Goal: Task Accomplishment & Management: Manage account settings

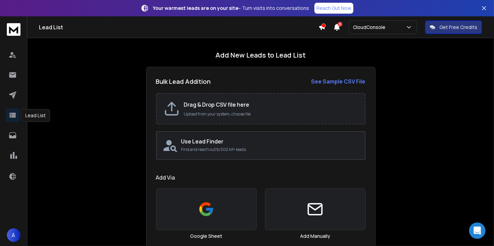
click at [12, 115] on icon at bounding box center [13, 115] width 6 height 5
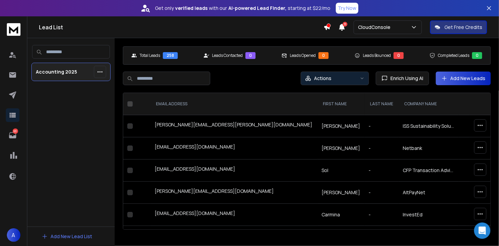
click at [329, 76] on p "Actions" at bounding box center [322, 78] width 17 height 7
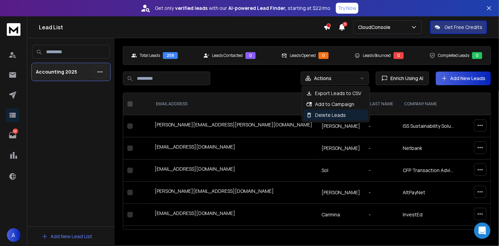
click at [341, 114] on p "Delete Leads" at bounding box center [330, 115] width 31 height 7
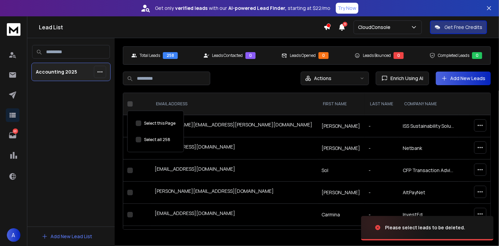
click at [130, 104] on button "Select this Page" at bounding box center [129, 103] width 5 height 5
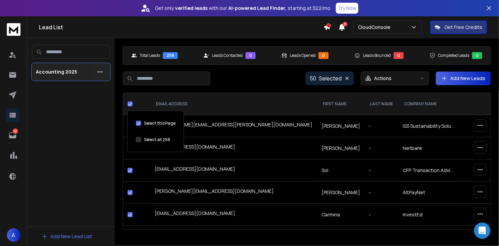
click at [141, 138] on button "Select this Page" at bounding box center [138, 139] width 5 height 5
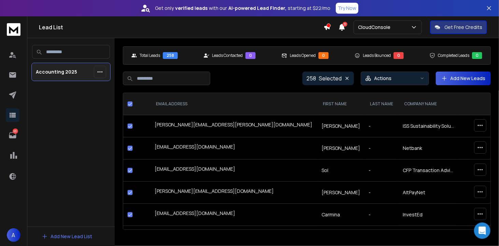
click at [394, 75] on div "Actions" at bounding box center [391, 78] width 52 height 7
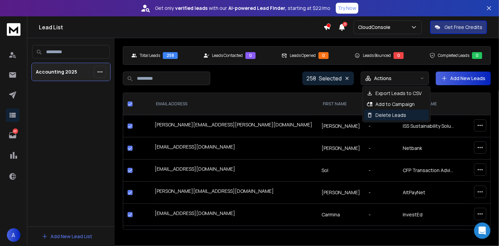
click at [398, 115] on p "Delete Leads" at bounding box center [391, 115] width 31 height 7
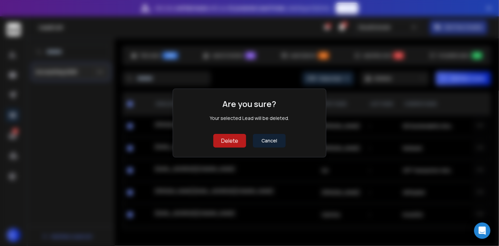
click at [235, 142] on button "Delete" at bounding box center [229, 141] width 33 height 14
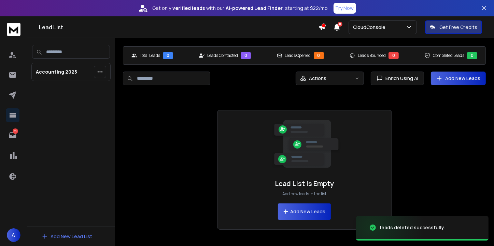
click at [290, 211] on button "Add New Leads" at bounding box center [304, 212] width 53 height 16
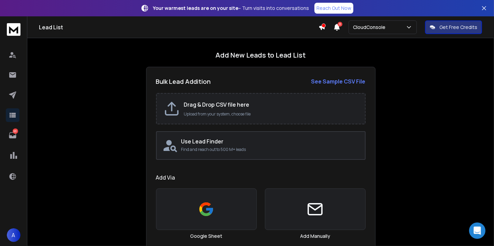
click at [230, 103] on h2 "Drag & Drop CSV file here" at bounding box center [271, 105] width 174 height 8
type input "**********"
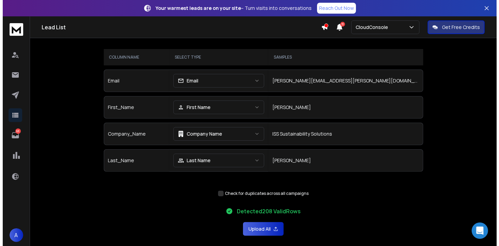
scroll to position [151, 0]
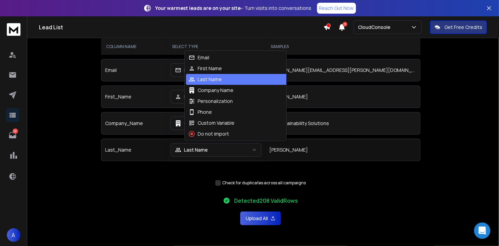
click at [208, 152] on div "Last Name" at bounding box center [191, 150] width 33 height 7
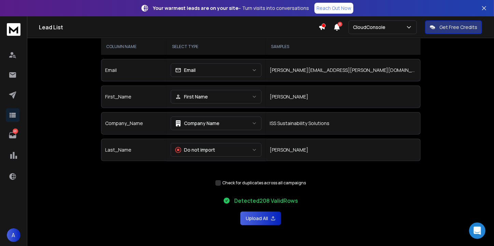
click at [258, 216] on button "Upload All" at bounding box center [260, 219] width 41 height 14
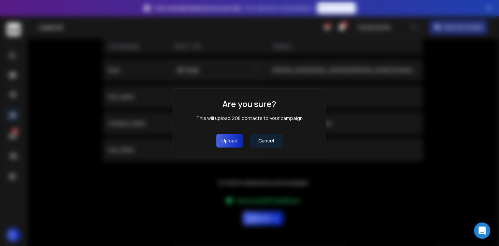
click at [272, 140] on button "Cancel" at bounding box center [266, 141] width 33 height 14
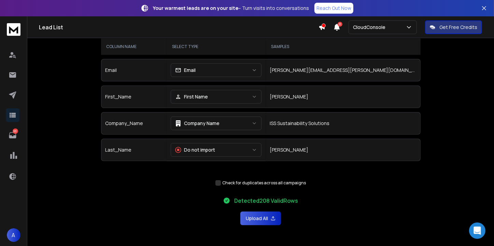
click at [251, 184] on label "Check for duplicates across all campaigns" at bounding box center [264, 183] width 84 height 5
click at [221, 184] on button "Check for duplicates across all campaigns" at bounding box center [217, 183] width 5 height 5
click at [258, 221] on button "Upload All" at bounding box center [260, 219] width 41 height 14
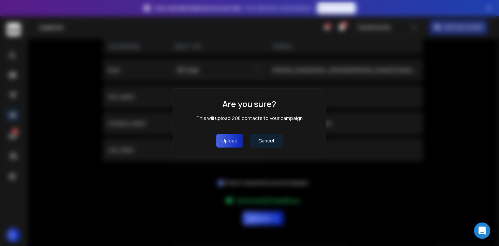
click at [231, 144] on button "Upload" at bounding box center [229, 141] width 27 height 14
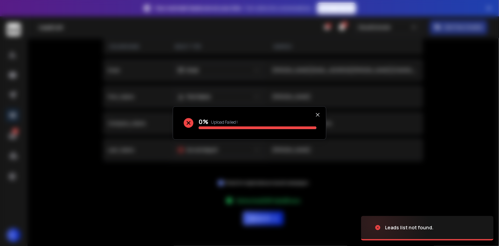
click at [318, 114] on icon at bounding box center [317, 114] width 5 height 5
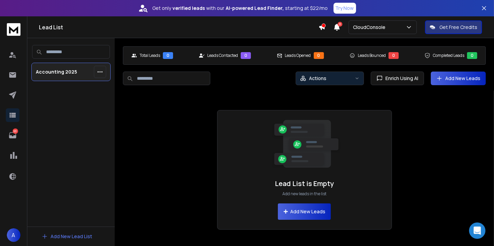
click at [352, 75] on div "Actions" at bounding box center [326, 78] width 52 height 7
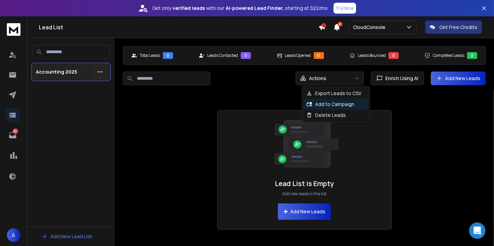
click at [263, 89] on div "Total Leads 0 Leads Contacted 0 Leads Opened 0 Leads Bounced 0 Completed Leads …" at bounding box center [304, 64] width 379 height 53
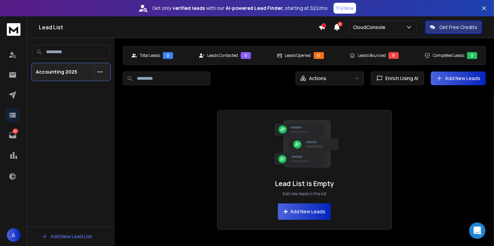
click at [437, 80] on button "Add New Leads" at bounding box center [458, 79] width 55 height 14
click at [453, 80] on link "Add New Leads" at bounding box center [458, 78] width 44 height 7
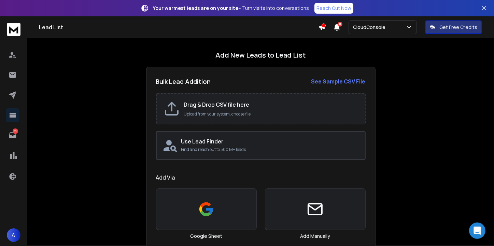
click at [300, 107] on h2 "Drag & Drop CSV file here" at bounding box center [271, 105] width 174 height 8
type input "**********"
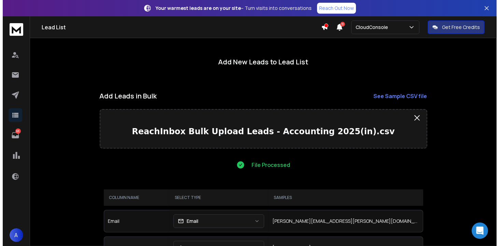
scroll to position [151, 0]
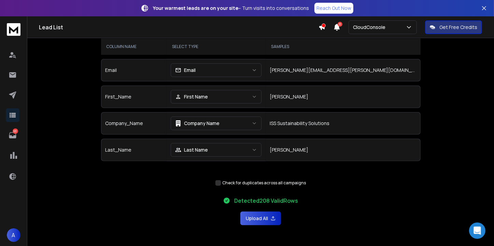
click at [265, 182] on label "Check for duplicates across all campaigns" at bounding box center [264, 183] width 84 height 5
click at [221, 182] on button "Check for duplicates across all campaigns" at bounding box center [217, 183] width 5 height 5
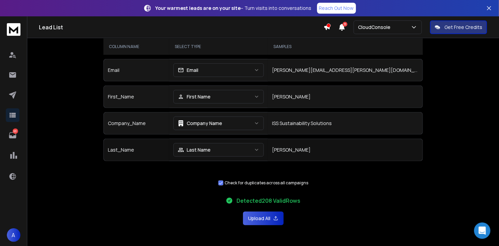
click at [264, 143] on button "Last Name" at bounding box center [218, 150] width 90 height 14
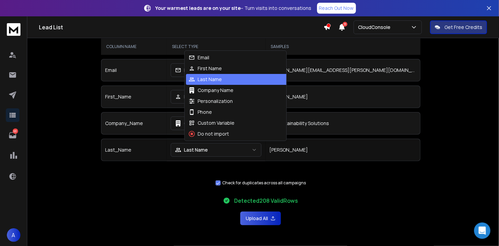
scroll to position [0, 1]
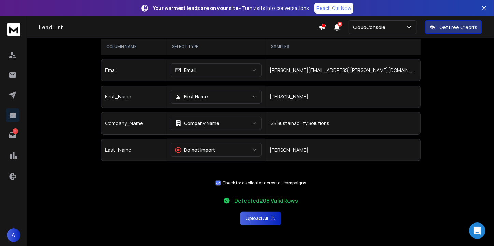
click at [266, 217] on button "Upload All" at bounding box center [260, 219] width 41 height 14
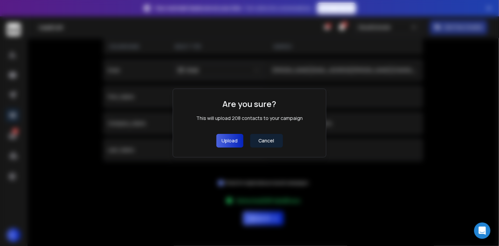
click at [234, 141] on button "Upload" at bounding box center [229, 141] width 27 height 14
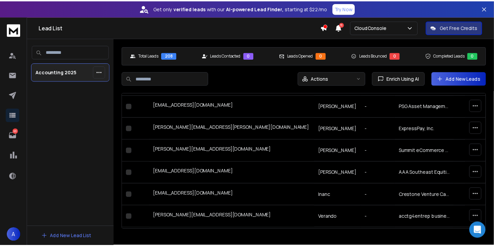
scroll to position [2312, 0]
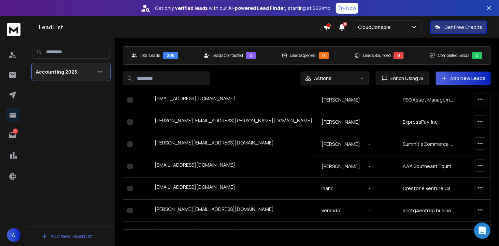
click at [193, 76] on input at bounding box center [166, 79] width 87 height 14
type input "****"
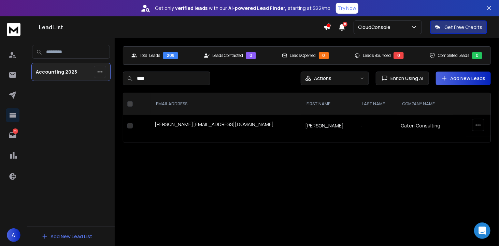
click at [205, 125] on div "jonathan@paragonoutsourcing.com" at bounding box center [226, 126] width 142 height 10
drag, startPoint x: 242, startPoint y: 125, endPoint x: 154, endPoint y: 123, distance: 88.4
click at [154, 123] on td "jonathan@paragonoutsourcing.com" at bounding box center [226, 126] width 151 height 22
copy div "jonathan@paragonoutsourcing.com"
click at [168, 74] on input "****" at bounding box center [166, 79] width 87 height 14
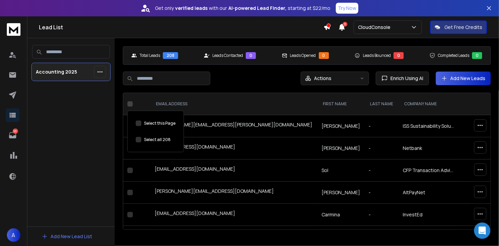
click at [132, 104] on button "Select this Page" at bounding box center [129, 103] width 5 height 5
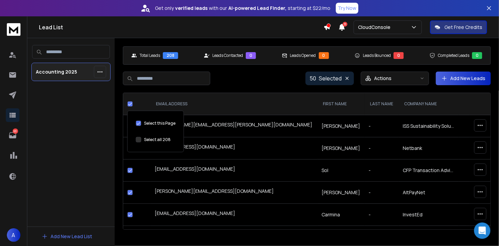
click at [140, 138] on button "Select this Page" at bounding box center [138, 139] width 5 height 5
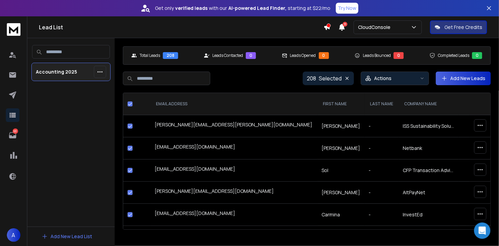
click at [397, 78] on div "Actions" at bounding box center [391, 78] width 52 height 7
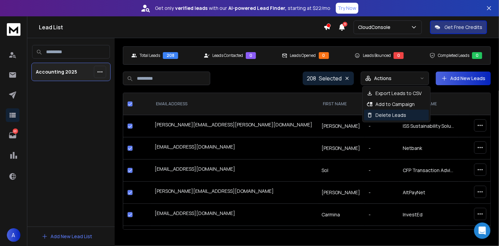
click at [385, 117] on p "Delete Leads" at bounding box center [391, 115] width 31 height 7
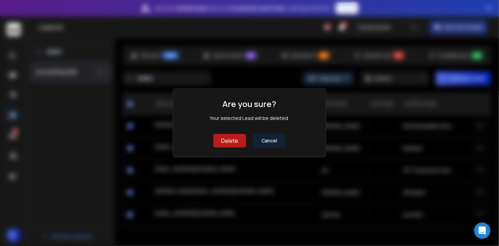
click at [229, 140] on button "Delete" at bounding box center [229, 141] width 33 height 14
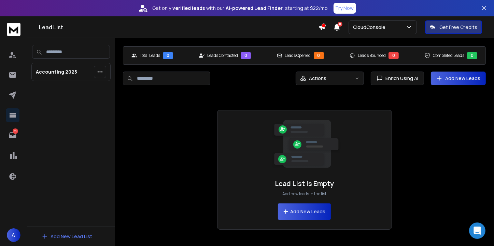
click at [456, 75] on link "Add New Leads" at bounding box center [458, 78] width 44 height 7
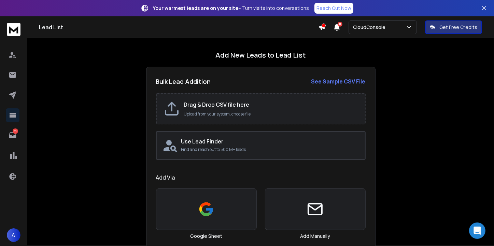
click at [244, 118] on div "Drag & Drop CSV file here Upload from your system, choose file" at bounding box center [261, 108] width 210 height 31
type input "**********"
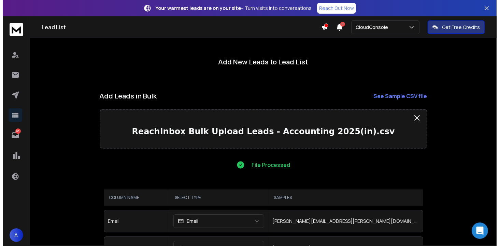
scroll to position [151, 0]
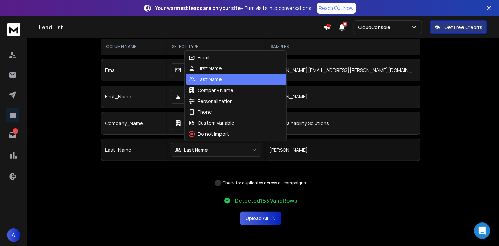
click at [227, 151] on button "Last Name" at bounding box center [216, 150] width 90 height 14
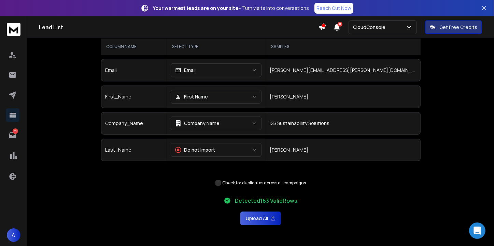
click at [227, 184] on label "Check for duplicates across all campaigns" at bounding box center [264, 183] width 84 height 5
click at [221, 184] on button "Check for duplicates across all campaigns" at bounding box center [217, 183] width 5 height 5
click at [263, 219] on button "Upload All" at bounding box center [260, 219] width 41 height 14
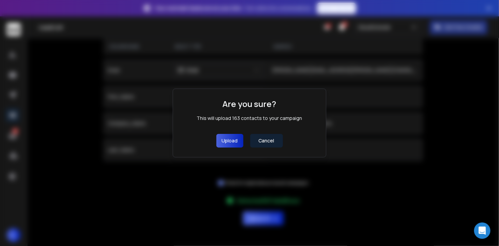
click at [232, 144] on button "Upload" at bounding box center [229, 141] width 27 height 14
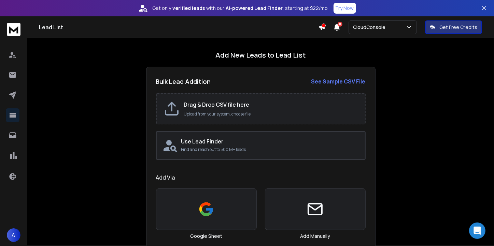
click at [261, 105] on h2 "Drag & Drop CSV file here" at bounding box center [271, 105] width 174 height 8
type input "**********"
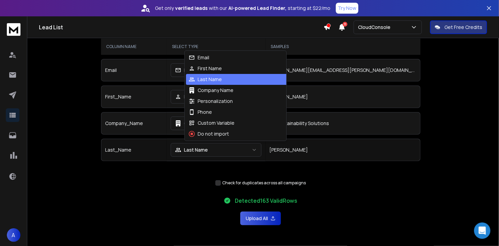
scroll to position [0, 1]
click at [198, 145] on button "Last Name" at bounding box center [216, 150] width 90 height 14
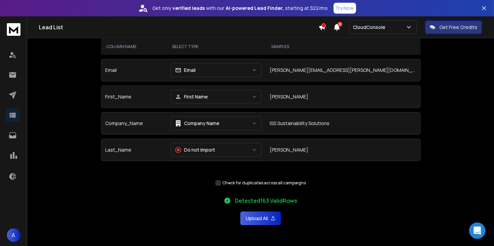
click at [220, 181] on button "Check for duplicates across all campaigns" at bounding box center [217, 183] width 5 height 5
click at [253, 223] on button "Upload All" at bounding box center [260, 219] width 41 height 14
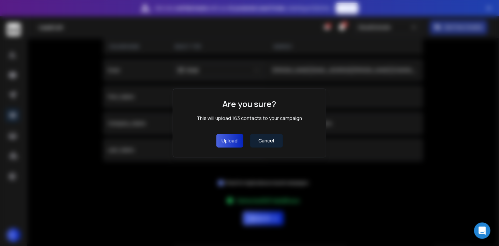
click at [229, 144] on button "Upload" at bounding box center [229, 141] width 27 height 14
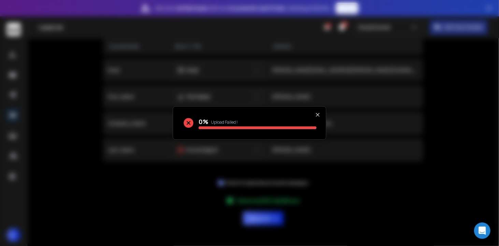
click at [320, 113] on icon at bounding box center [317, 114] width 5 height 5
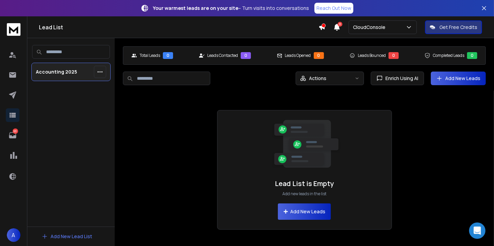
click at [458, 77] on link "Add New Leads" at bounding box center [458, 78] width 44 height 7
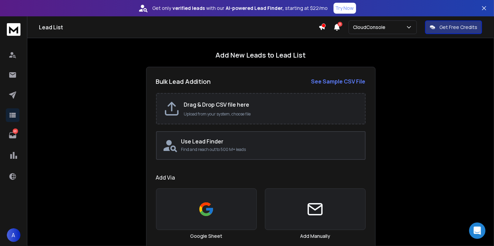
click at [236, 105] on h2 "Drag & Drop CSV file here" at bounding box center [271, 105] width 174 height 8
type input "**********"
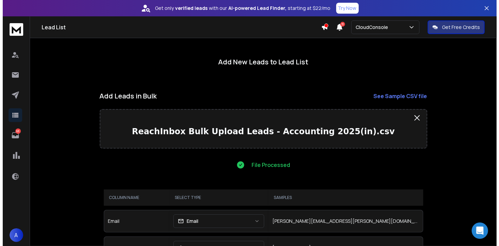
scroll to position [151, 0]
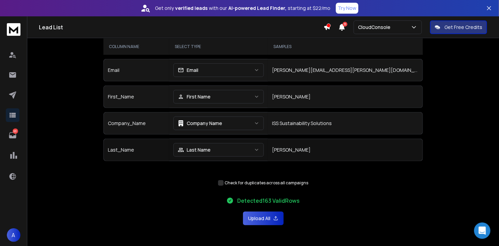
click at [256, 149] on button "Last Name" at bounding box center [218, 150] width 90 height 14
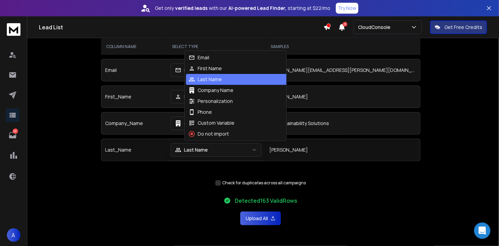
scroll to position [0, 1]
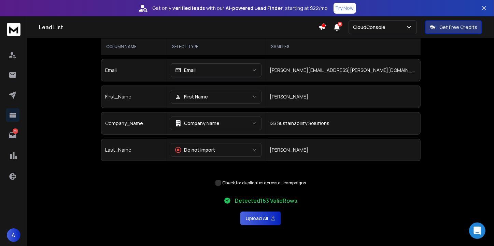
click at [236, 181] on label "Check for duplicates across all campaigns" at bounding box center [264, 183] width 84 height 5
click at [221, 181] on button "Check for duplicates across all campaigns" at bounding box center [217, 183] width 5 height 5
click at [253, 223] on button "Upload All" at bounding box center [260, 219] width 41 height 14
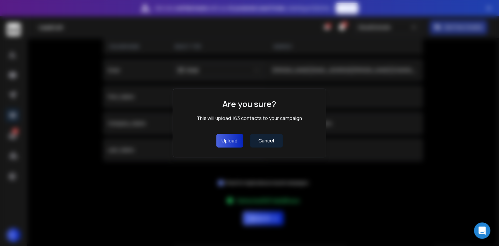
click at [239, 141] on button "Upload" at bounding box center [229, 141] width 27 height 14
